Goal: Navigation & Orientation: Find specific page/section

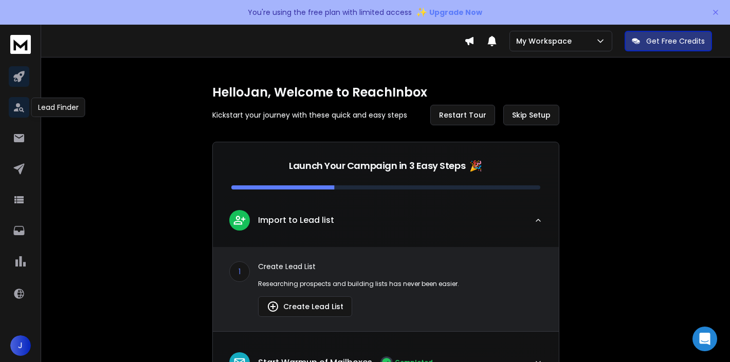
click at [18, 108] on icon at bounding box center [19, 107] width 12 height 12
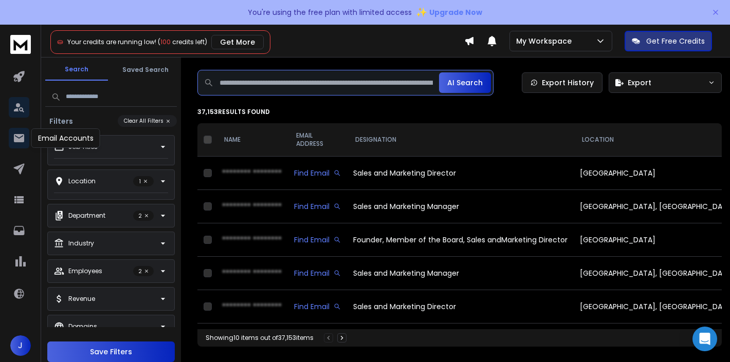
click at [23, 138] on icon at bounding box center [19, 138] width 10 height 8
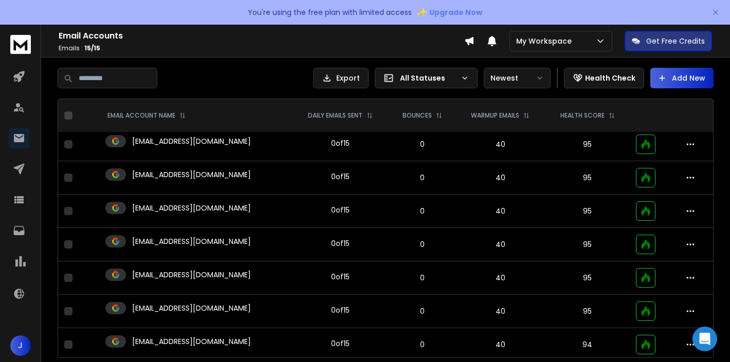
scroll to position [284, 0]
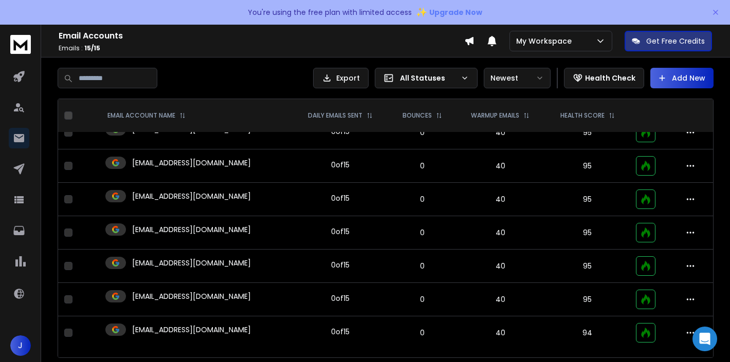
click at [173, 299] on p "[EMAIL_ADDRESS][DOMAIN_NAME]" at bounding box center [191, 297] width 119 height 10
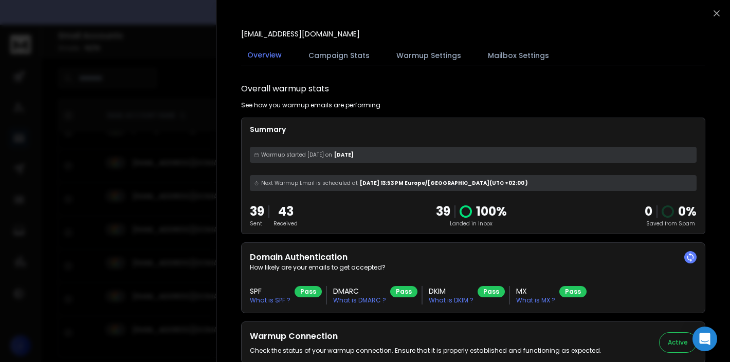
click at [442, 55] on button "Warmup Settings" at bounding box center [428, 55] width 77 height 23
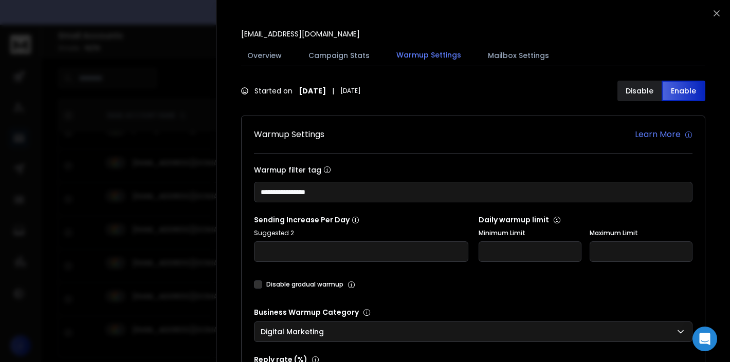
click at [359, 59] on button "Campaign Stats" at bounding box center [339, 55] width 74 height 23
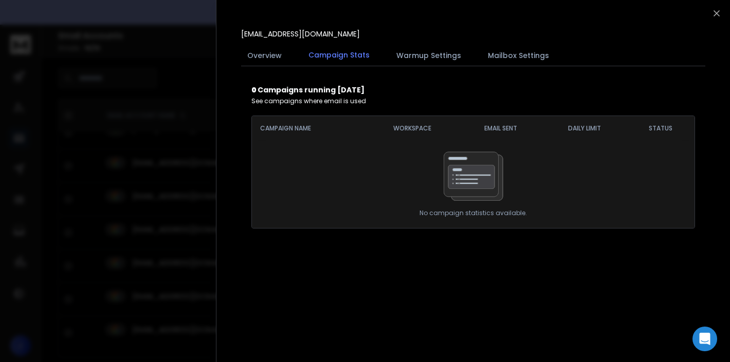
click at [257, 55] on button "Overview" at bounding box center [264, 55] width 47 height 23
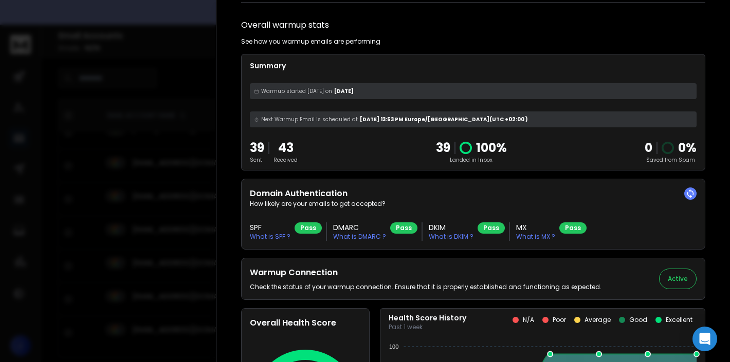
scroll to position [0, 0]
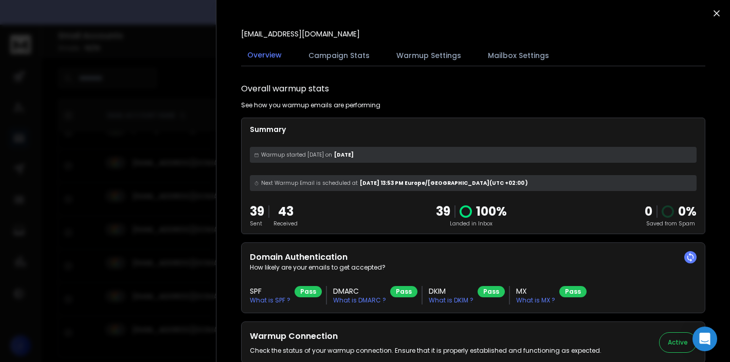
click at [715, 12] on icon "button" at bounding box center [716, 13] width 5 height 5
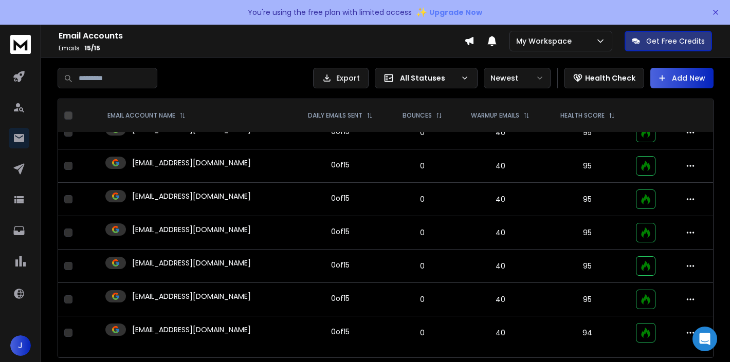
click at [714, 10] on icon "Close notification" at bounding box center [716, 12] width 8 height 8
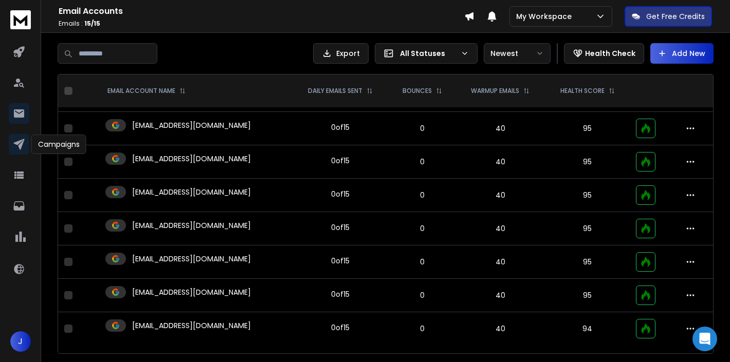
click at [20, 146] on icon at bounding box center [18, 144] width 11 height 11
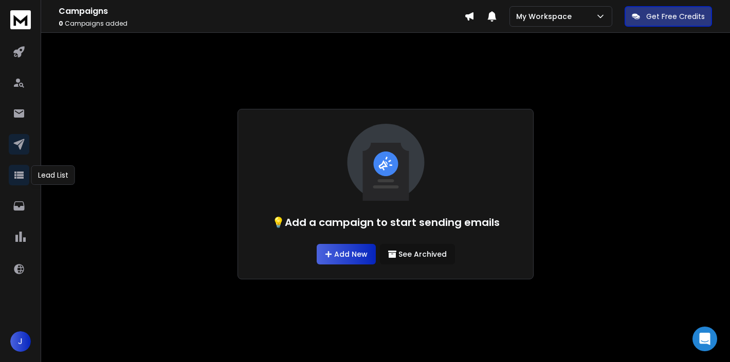
click at [27, 169] on link at bounding box center [19, 175] width 21 height 21
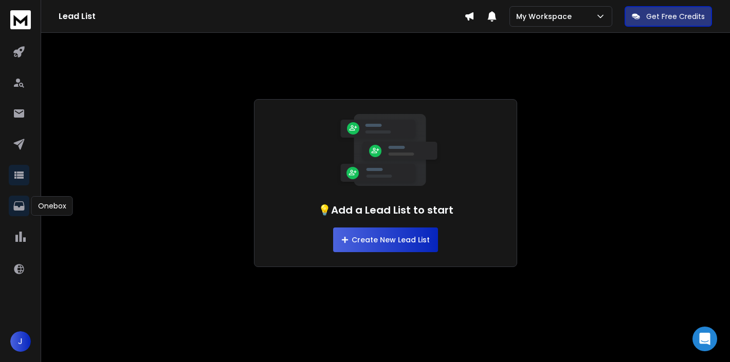
click at [25, 213] on link at bounding box center [19, 206] width 21 height 21
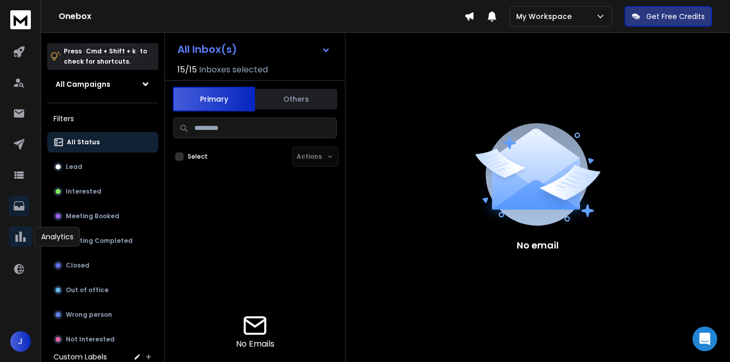
click at [23, 241] on icon at bounding box center [20, 237] width 10 height 10
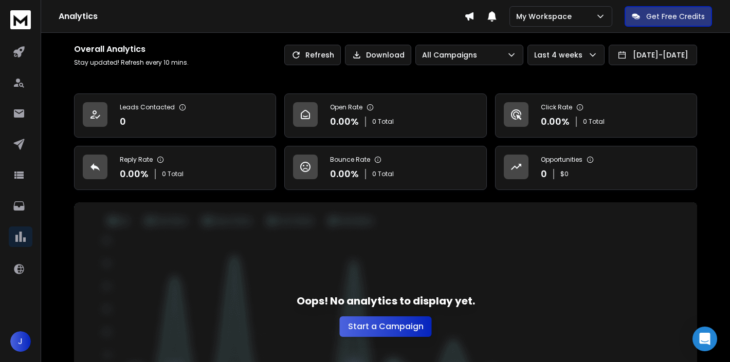
click at [27, 299] on div "J" at bounding box center [20, 181] width 41 height 362
click at [20, 269] on icon at bounding box center [19, 269] width 12 height 12
